Goal: Task Accomplishment & Management: Manage account settings

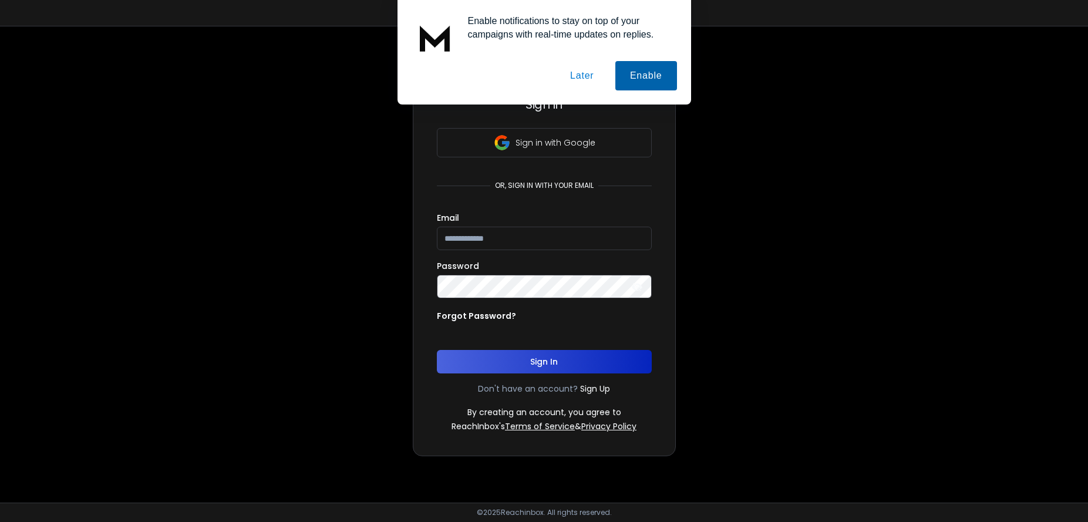
click at [647, 73] on button "Enable" at bounding box center [646, 75] width 62 height 29
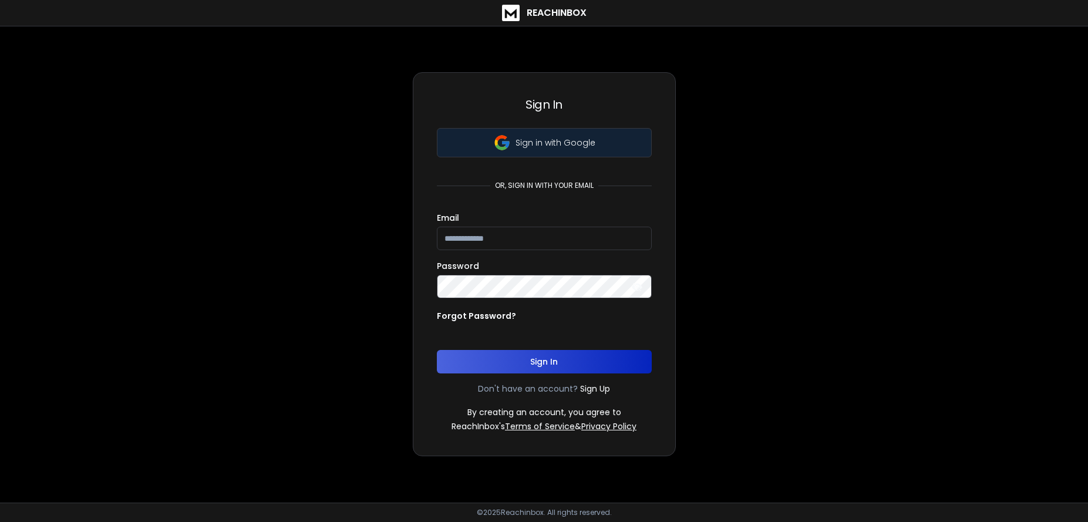
click at [530, 146] on p "Sign in with Google" at bounding box center [556, 143] width 80 height 12
click at [493, 139] on button "Sign in with Google" at bounding box center [544, 142] width 215 height 29
click at [570, 240] on input "email" at bounding box center [544, 238] width 215 height 23
paste input "**********"
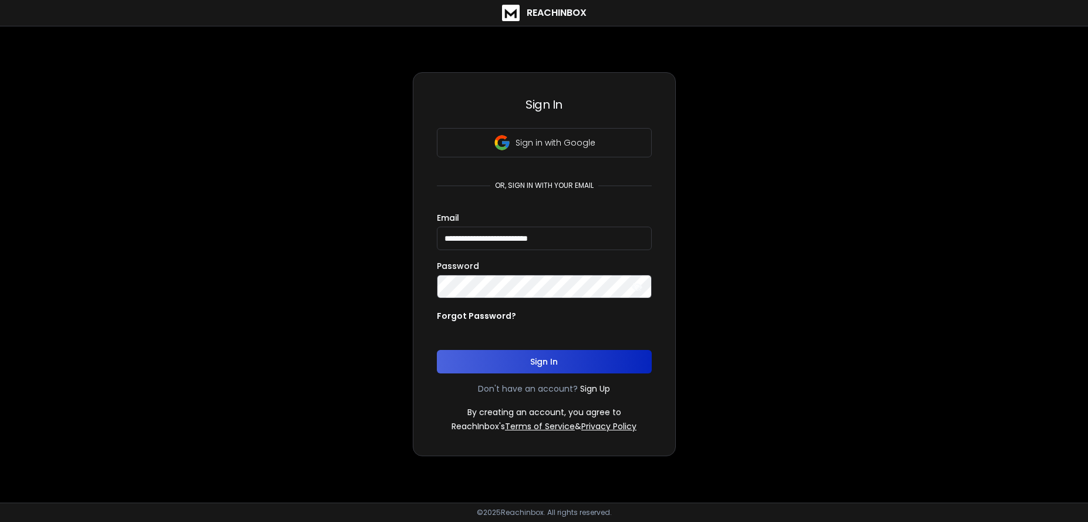
type input "**********"
click at [487, 364] on button "Sign In" at bounding box center [544, 361] width 215 height 23
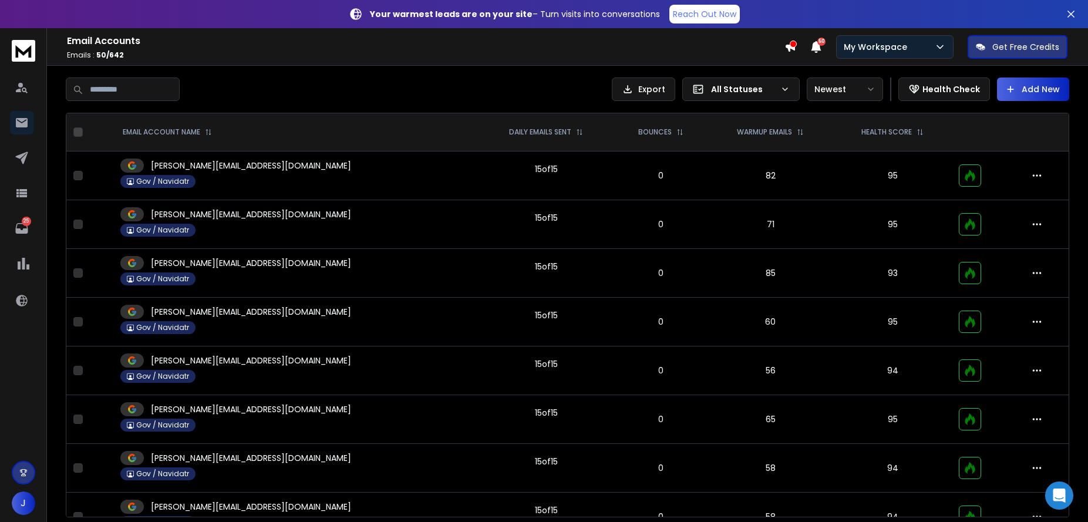
click at [852, 45] on p "My Workspace" at bounding box center [878, 47] width 68 height 12
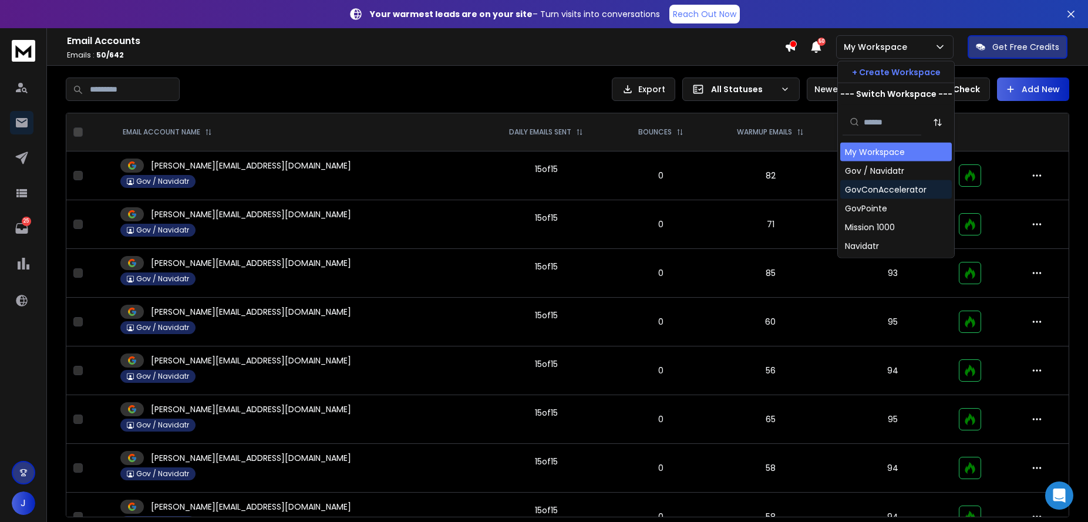
click at [862, 190] on div "GovConAccelerator" at bounding box center [886, 190] width 82 height 12
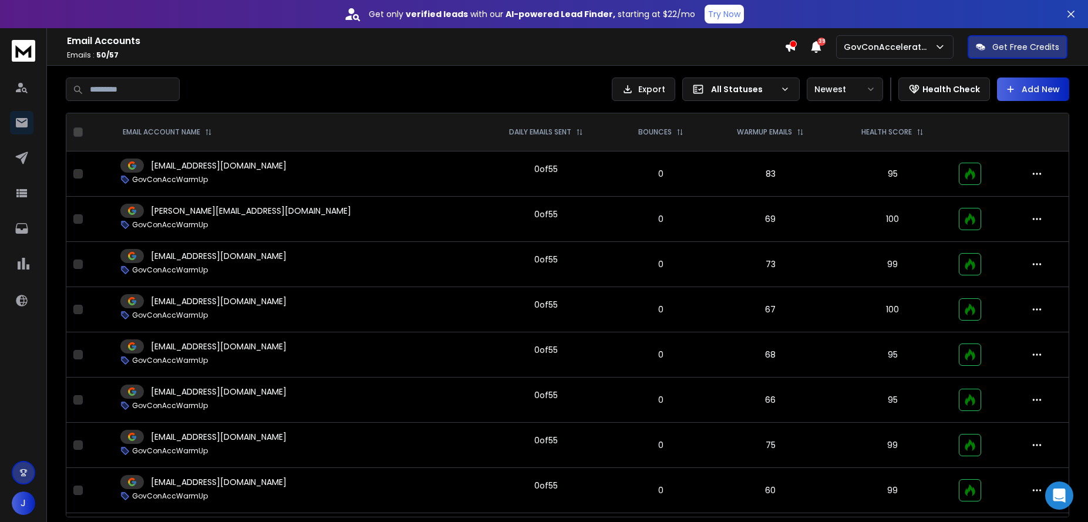
drag, startPoint x: 332, startPoint y: 72, endPoint x: 325, endPoint y: 73, distance: 6.7
click at [332, 71] on div "Export All Statuses Newest Health Check Add New EMAIL ACCOUNT NAME DAILY EMAILS…" at bounding box center [567, 297] width 1041 height 463
